Goal: Communication & Community: Answer question/provide support

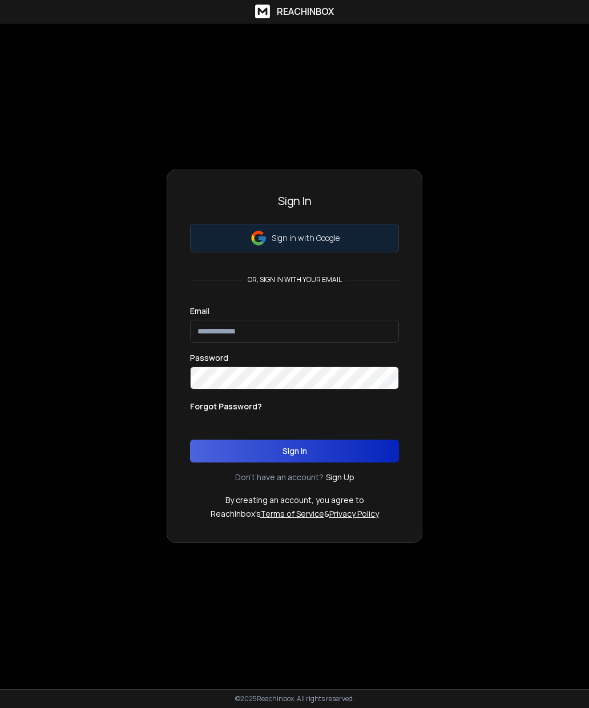
click at [369, 252] on button "Sign in with Google" at bounding box center [294, 238] width 209 height 29
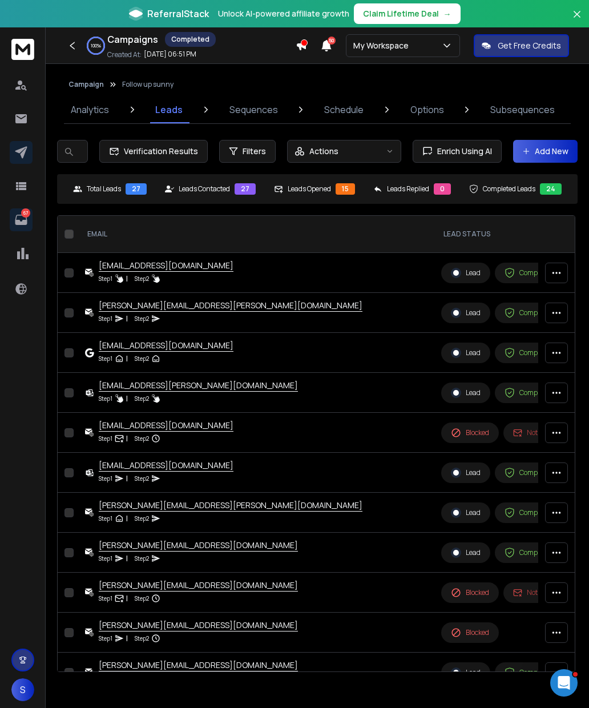
click at [30, 218] on link "67" at bounding box center [21, 219] width 23 height 23
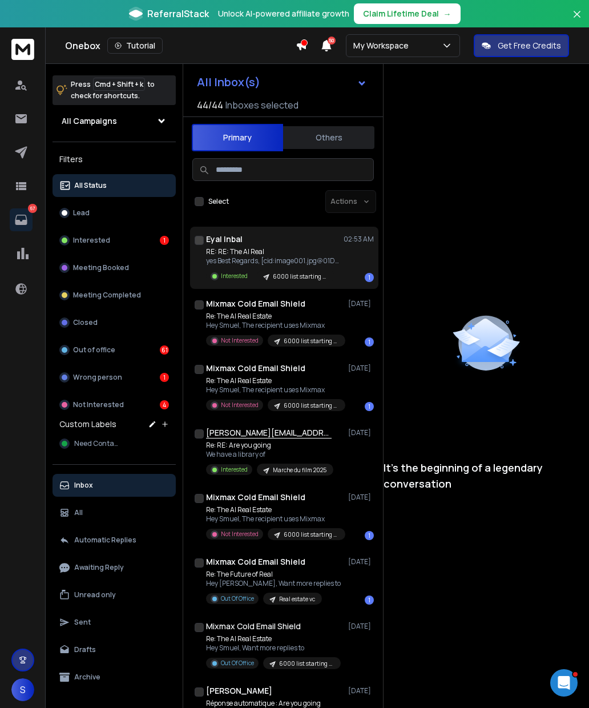
click at [306, 258] on p "yes Best Regards, [cid:image001.jpg@01DC39E4.E7409B90] Eyal" at bounding box center [274, 260] width 137 height 9
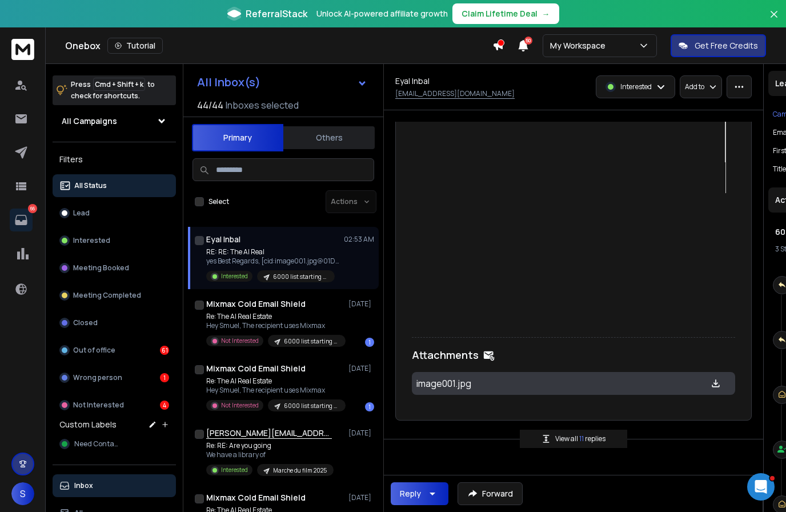
scroll to position [6132, 0]
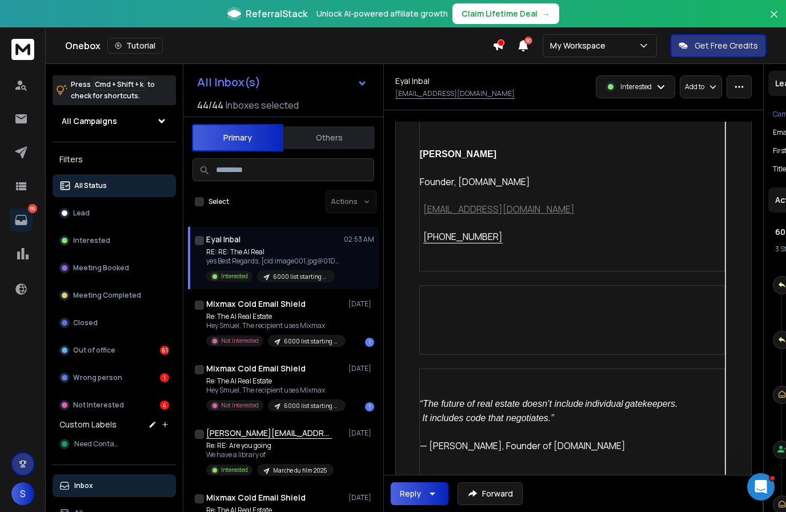
click at [286, 251] on p "RE: RE: The AI Real" at bounding box center [274, 251] width 137 height 9
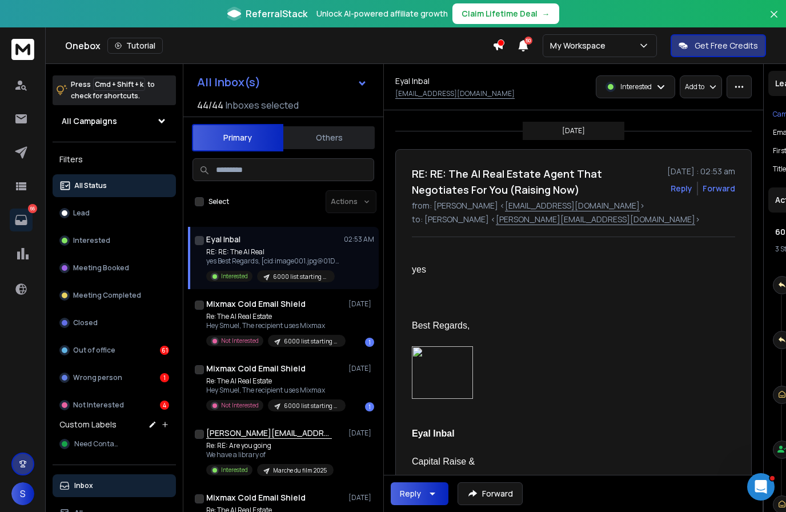
scroll to position [0, 0]
click at [589, 187] on button "Reply" at bounding box center [682, 188] width 22 height 11
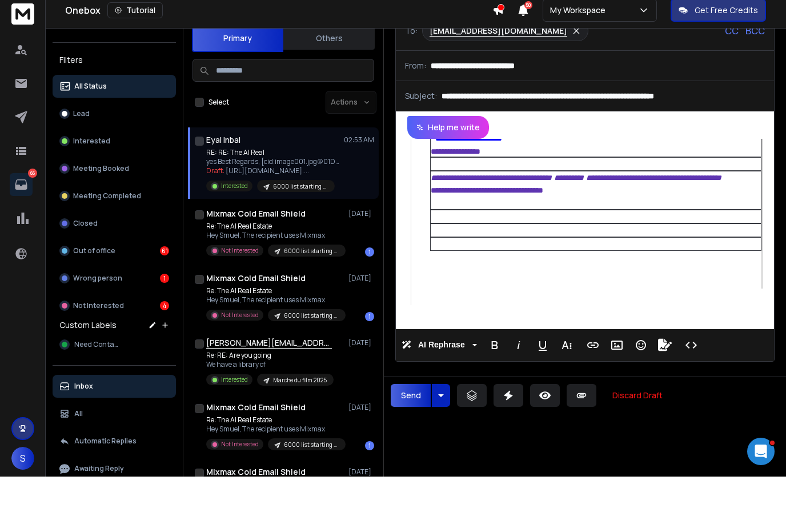
scroll to position [111, 0]
click at [414, 419] on button "Send" at bounding box center [411, 430] width 40 height 23
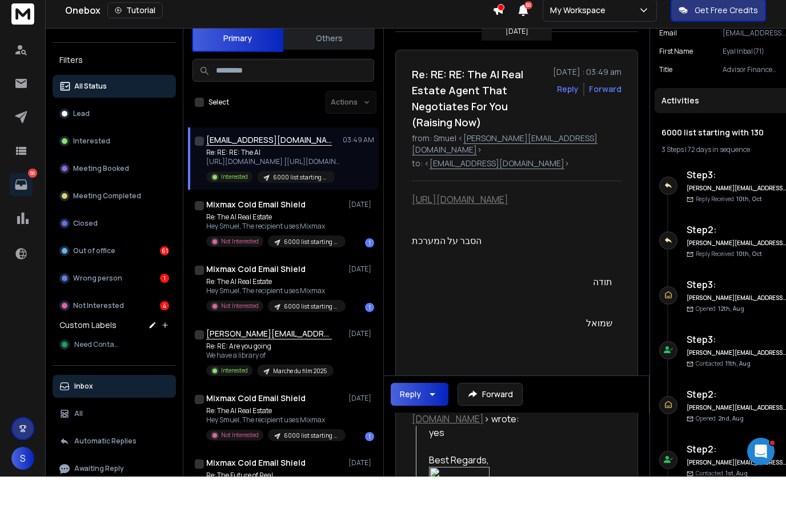
click at [508, 228] on link "https://docs.google.com/document/d/1Z8KcYIMvE78ms0CdW2kZO_iOJ7-a9srBMuB-X9q8fO0…" at bounding box center [460, 234] width 97 height 13
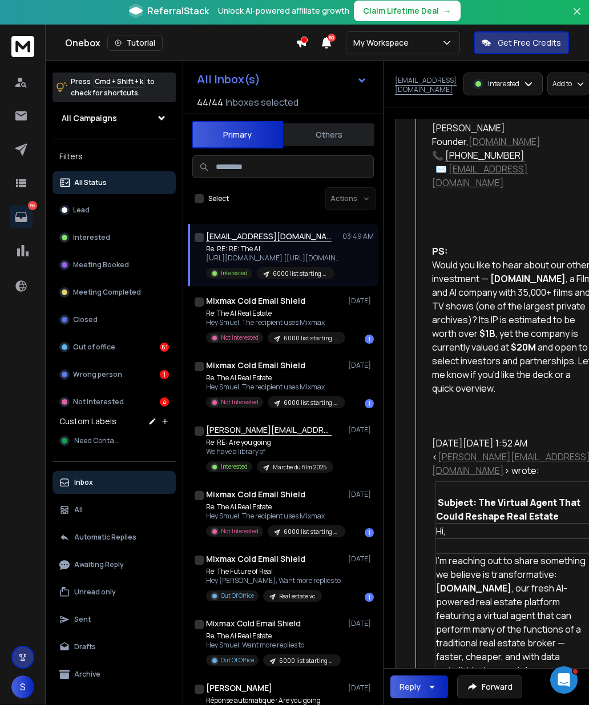
scroll to position [1632, 0]
